Goal: Task Accomplishment & Management: Use online tool/utility

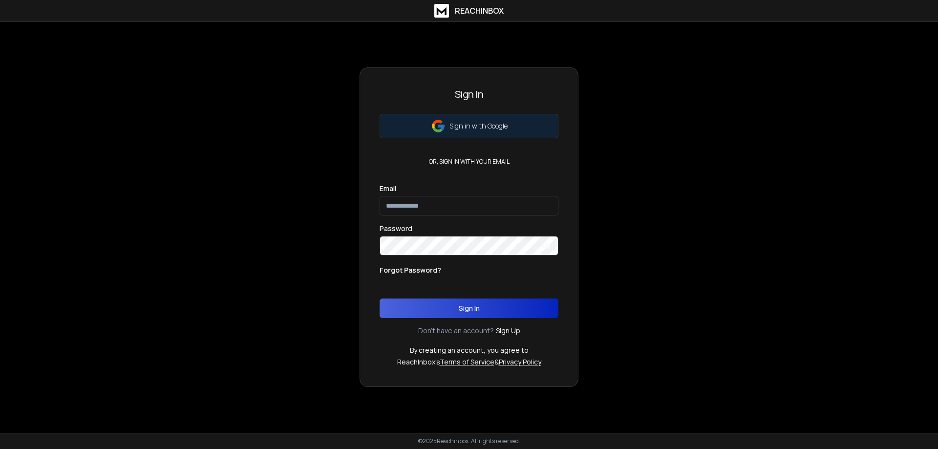
click at [459, 128] on p "Sign in with Google" at bounding box center [479, 126] width 58 height 10
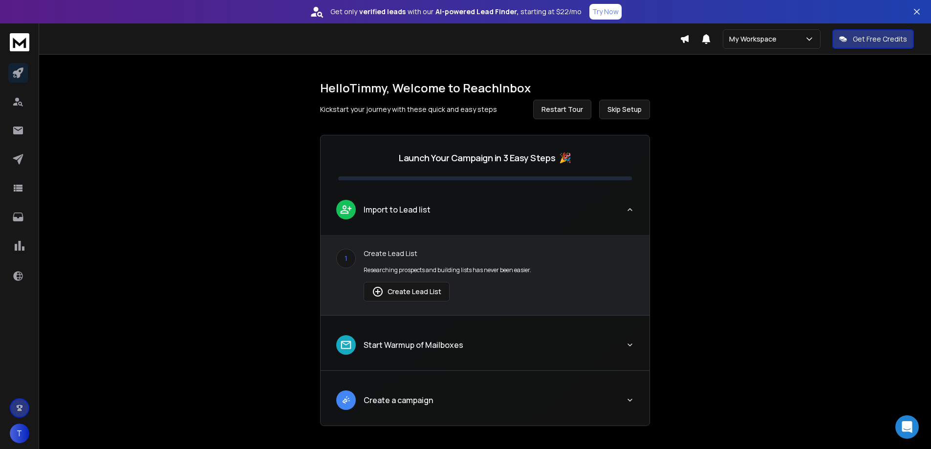
click at [910, 428] on icon "Open Intercom Messenger" at bounding box center [907, 427] width 10 height 12
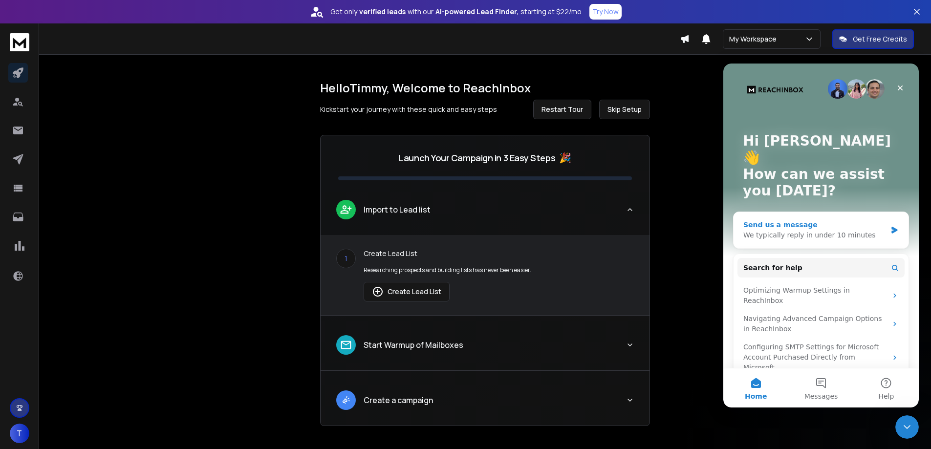
click at [790, 230] on div "We typically reply in under 10 minutes" at bounding box center [814, 235] width 143 height 10
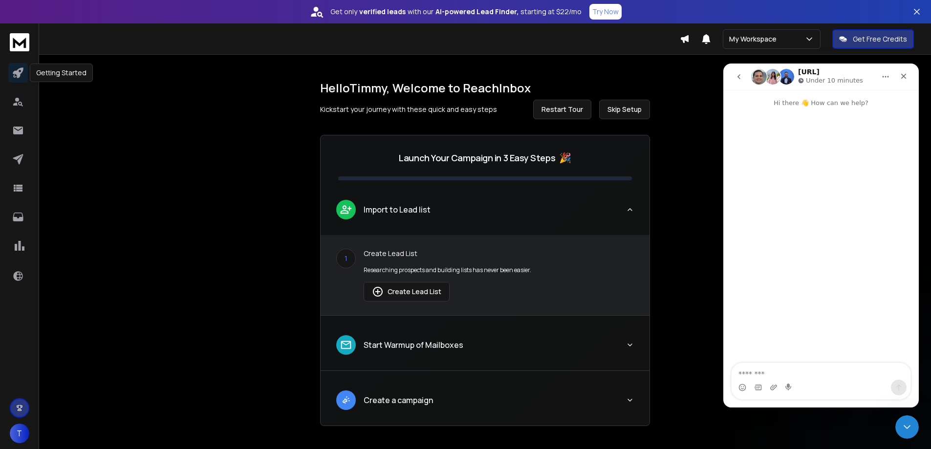
click at [19, 75] on icon at bounding box center [18, 72] width 11 height 11
click at [450, 346] on p "Start Warmup of Mailboxes" at bounding box center [414, 345] width 100 height 12
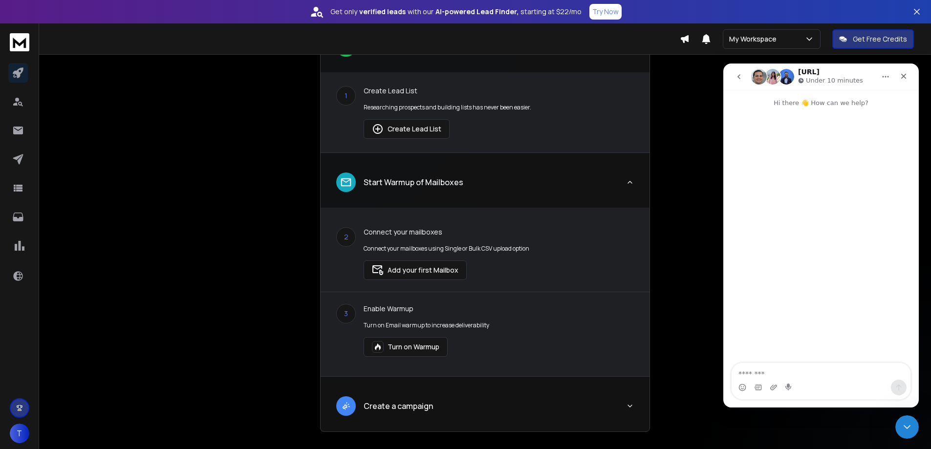
scroll to position [171, 0]
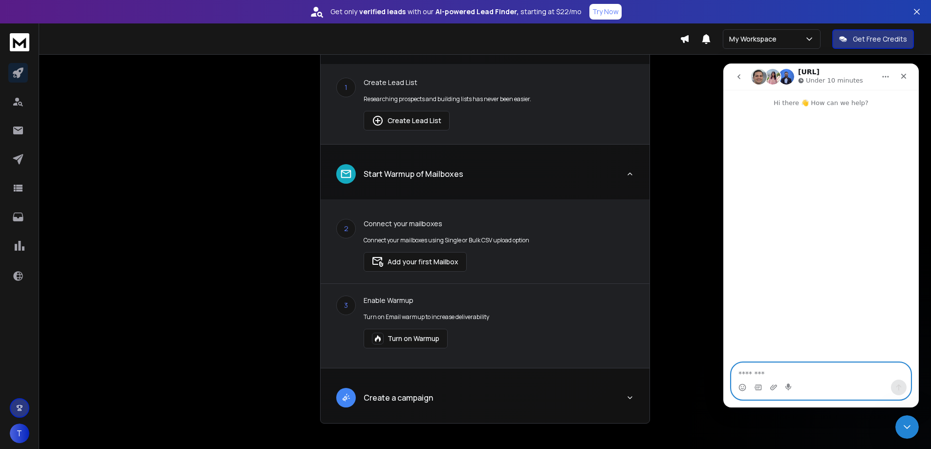
click at [799, 373] on textarea "Message…" at bounding box center [821, 371] width 179 height 17
type textarea "**********"
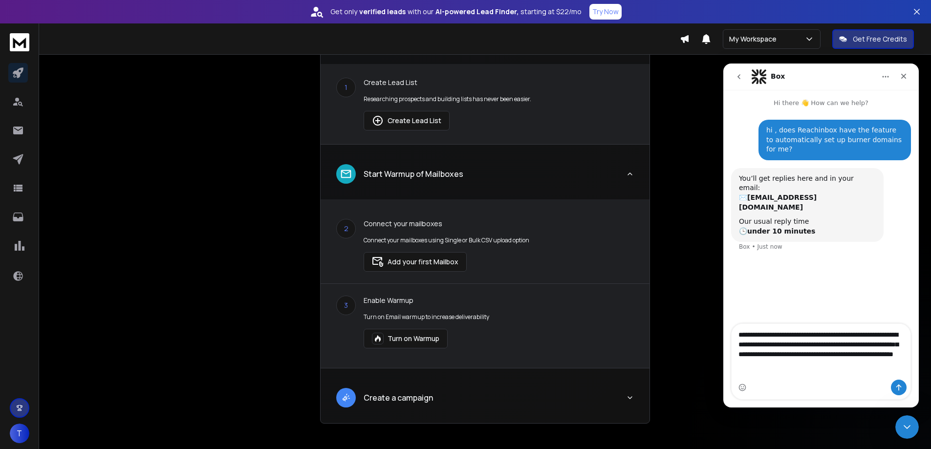
type textarea "**********"
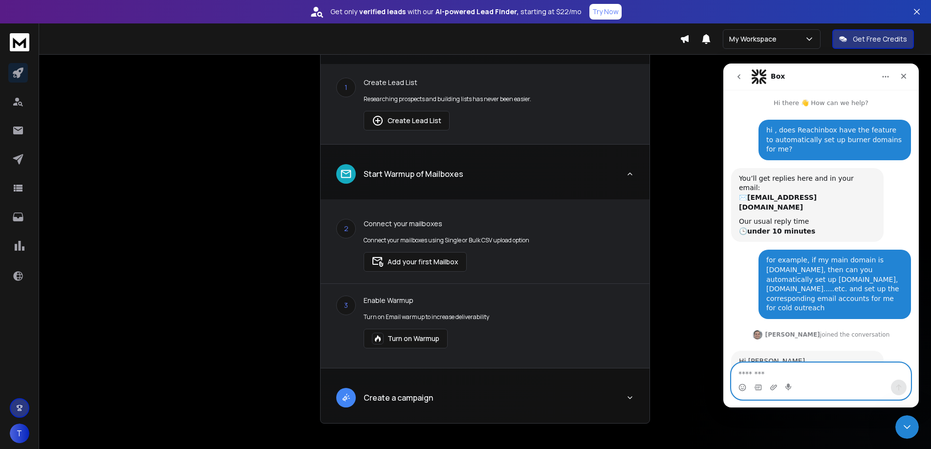
scroll to position [109, 0]
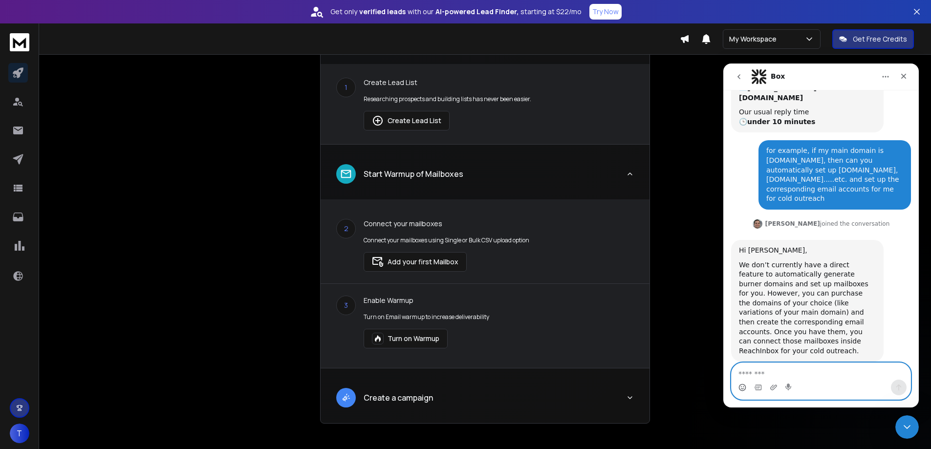
click at [740, 388] on icon "Emoji picker" at bounding box center [742, 388] width 8 height 8
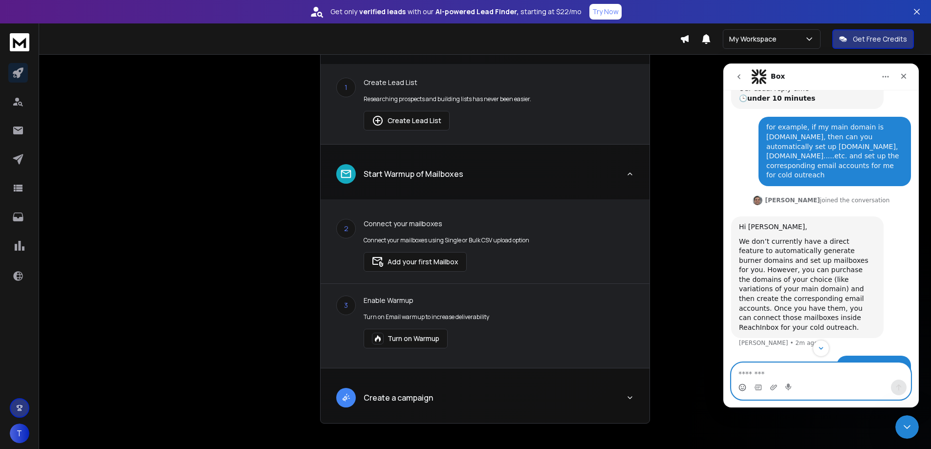
scroll to position [84, 0]
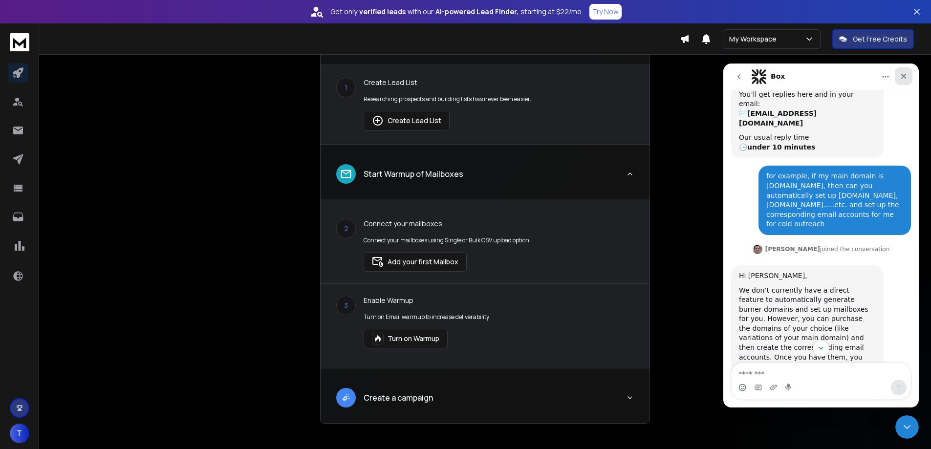
click at [901, 80] on icon "Close" at bounding box center [904, 76] width 8 height 8
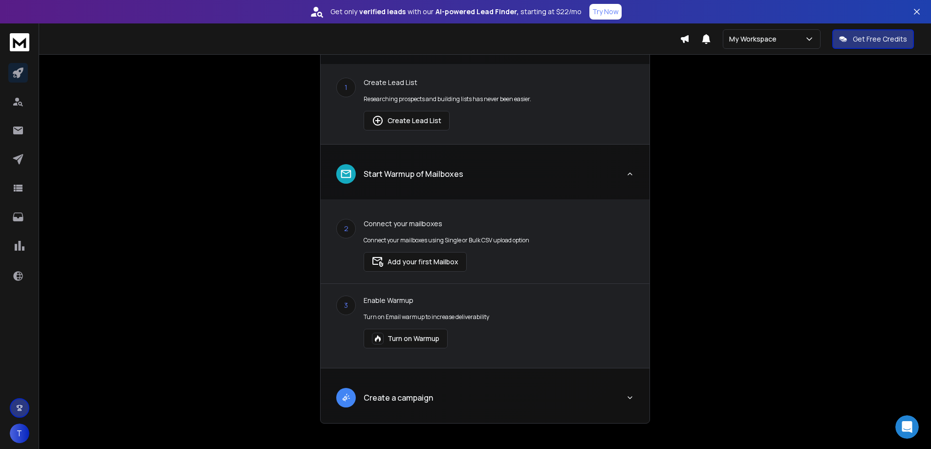
scroll to position [182, 0]
